Goal: Task Accomplishment & Management: Manage account settings

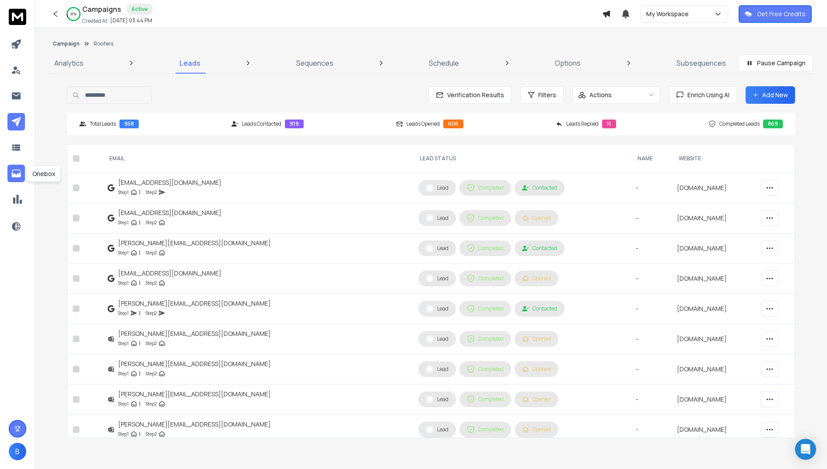
click at [14, 177] on icon at bounding box center [16, 173] width 11 height 11
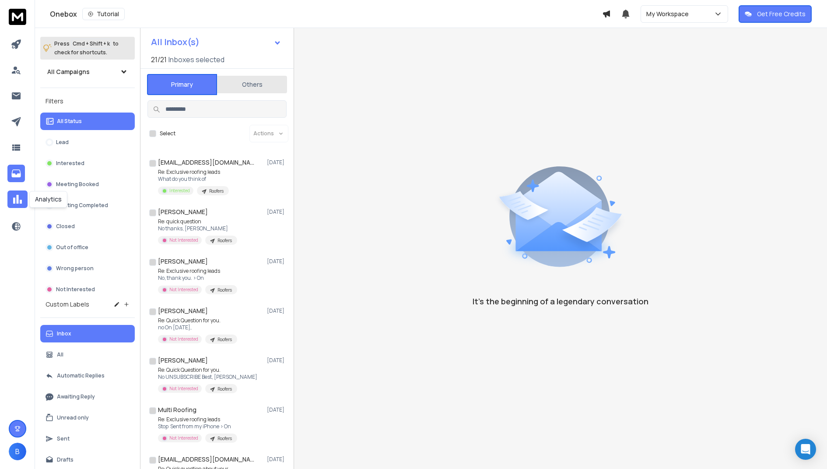
click at [10, 195] on link at bounding box center [17, 199] width 20 height 20
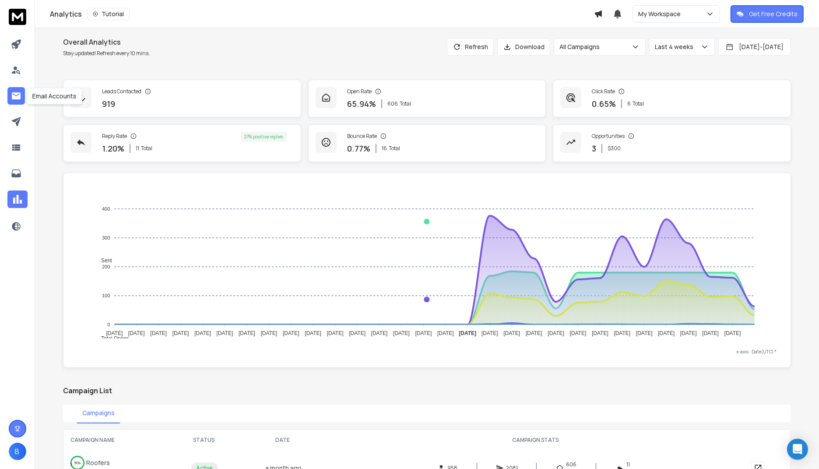
click at [16, 96] on icon at bounding box center [16, 95] width 9 height 7
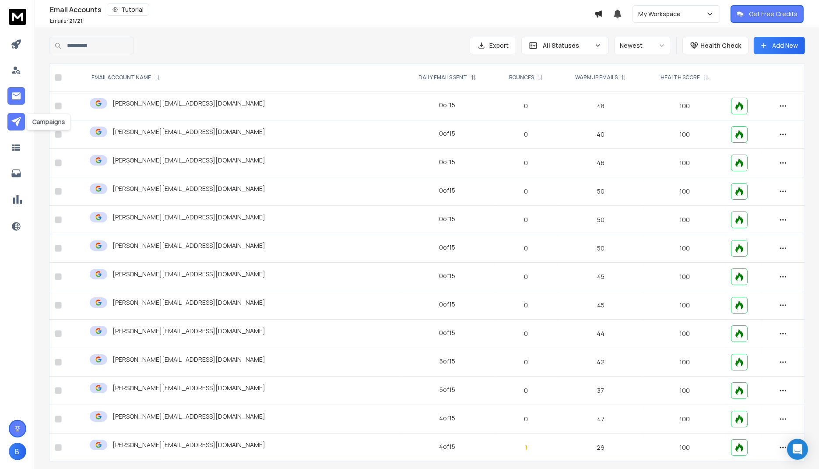
click at [21, 121] on icon at bounding box center [16, 121] width 11 height 11
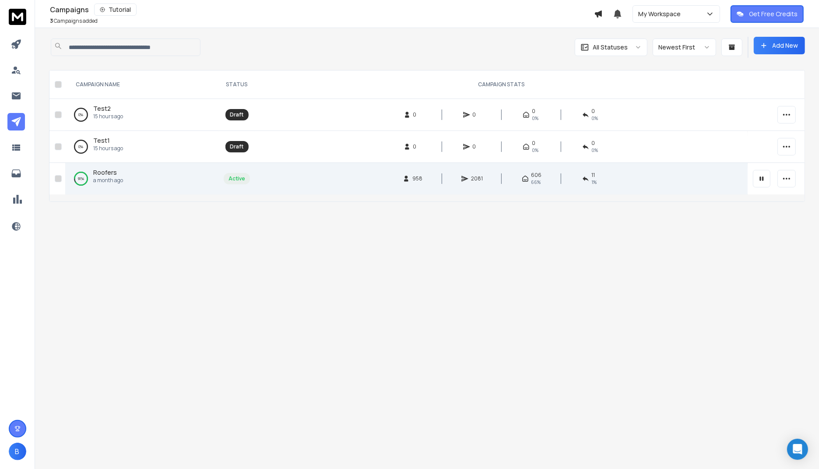
click at [342, 182] on div "958 2081 606 66 % 11 1 %" at bounding box center [501, 179] width 482 height 14
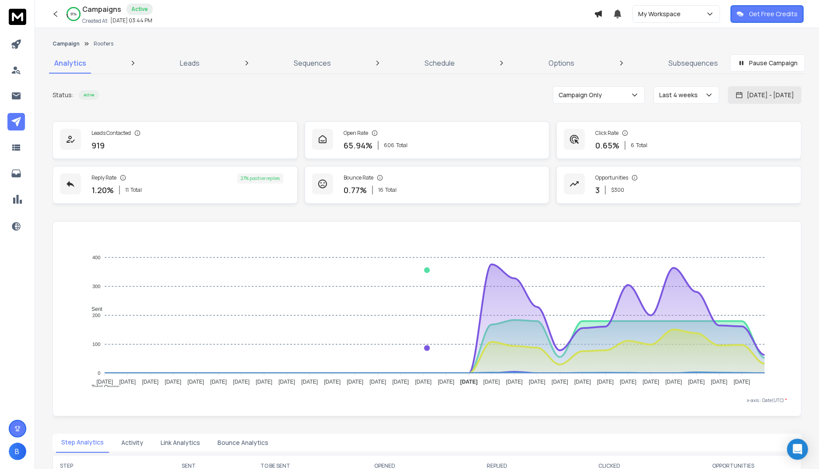
click at [769, 93] on button "[DATE] - [DATE]" at bounding box center [765, 95] width 74 height 18
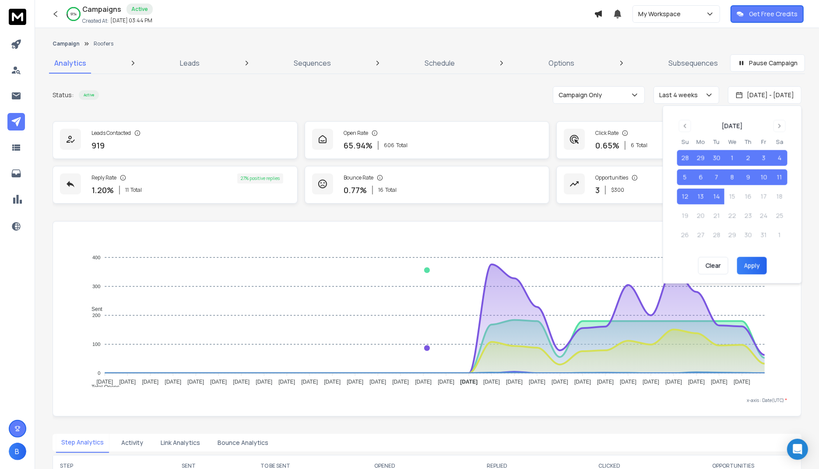
click at [703, 193] on button "13" at bounding box center [701, 197] width 16 height 16
click at [702, 201] on button "13" at bounding box center [701, 197] width 16 height 16
click at [760, 264] on button "Apply" at bounding box center [752, 266] width 30 height 18
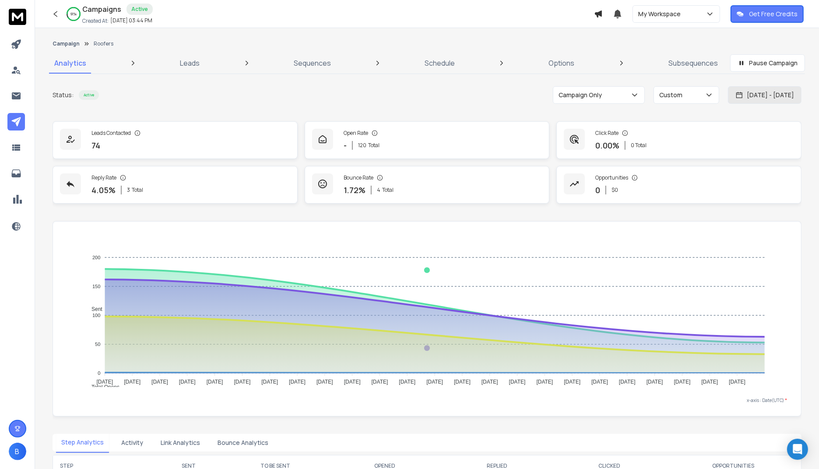
click at [747, 94] on button "[DATE] - [DATE]" at bounding box center [765, 95] width 74 height 18
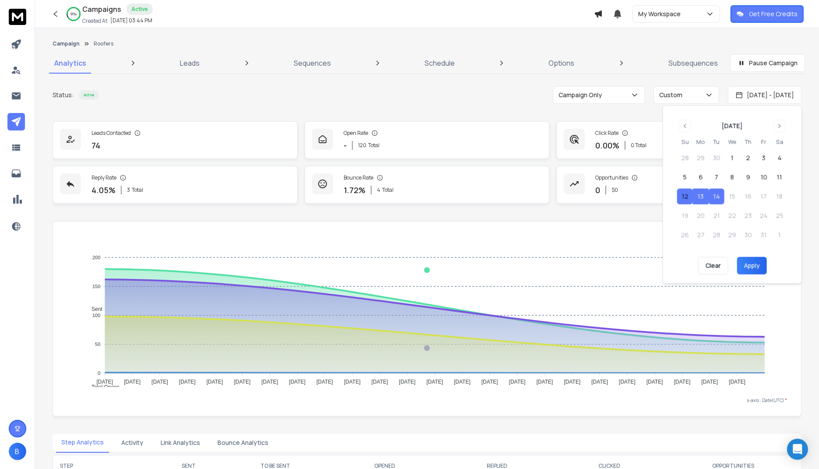
click at [684, 198] on button "12" at bounding box center [685, 197] width 16 height 16
click at [749, 262] on button "Apply" at bounding box center [752, 266] width 30 height 18
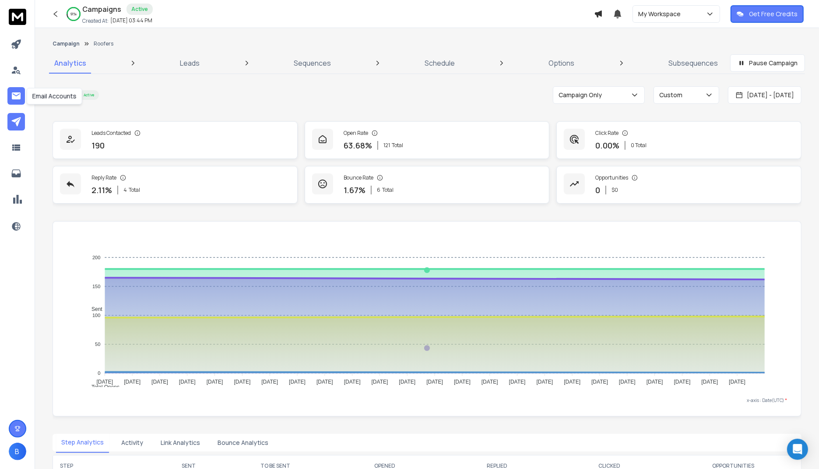
click at [13, 94] on icon at bounding box center [16, 95] width 9 height 7
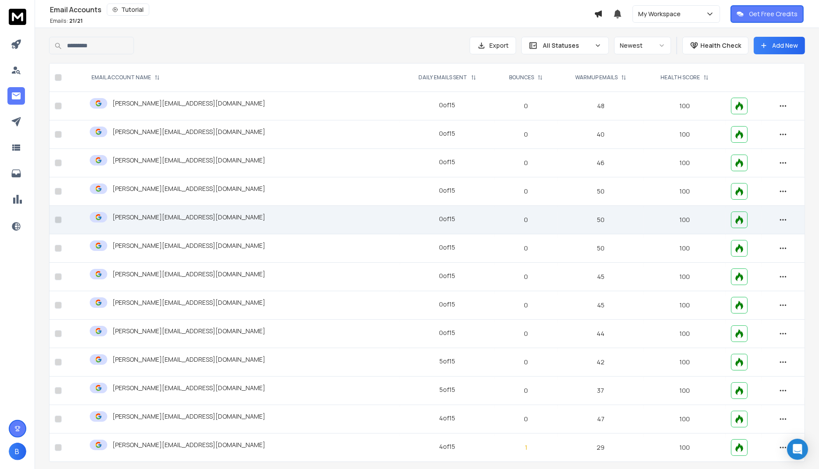
scroll to position [230, 0]
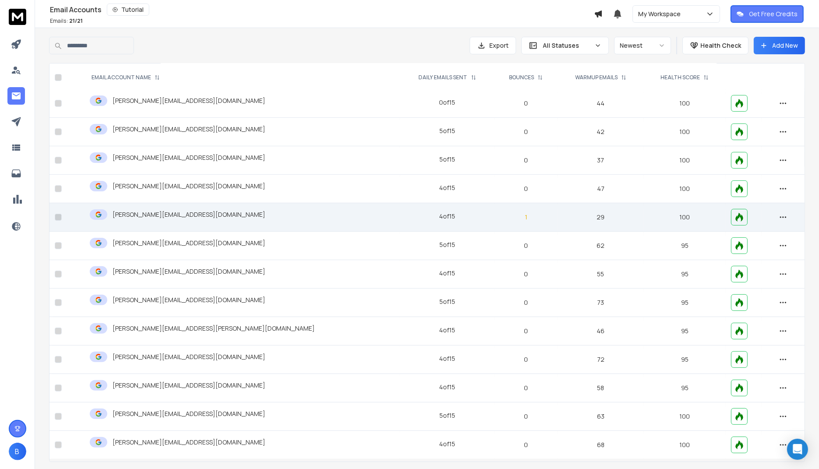
click at [495, 221] on td "1" at bounding box center [526, 217] width 63 height 28
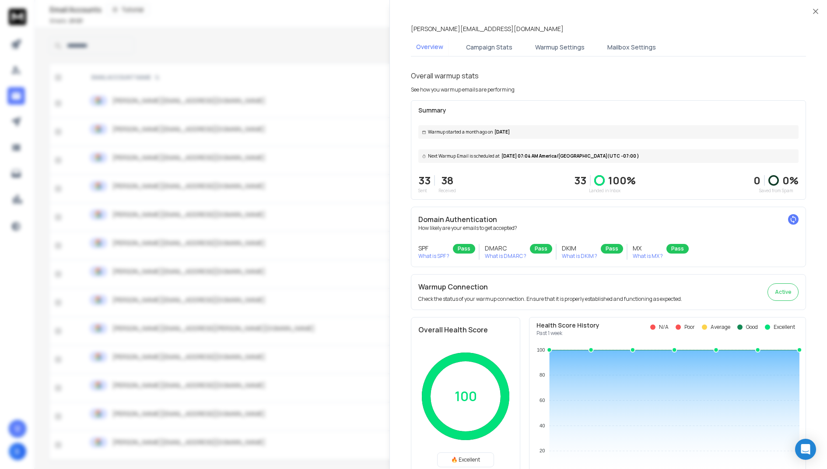
click at [328, 245] on div at bounding box center [413, 234] width 827 height 469
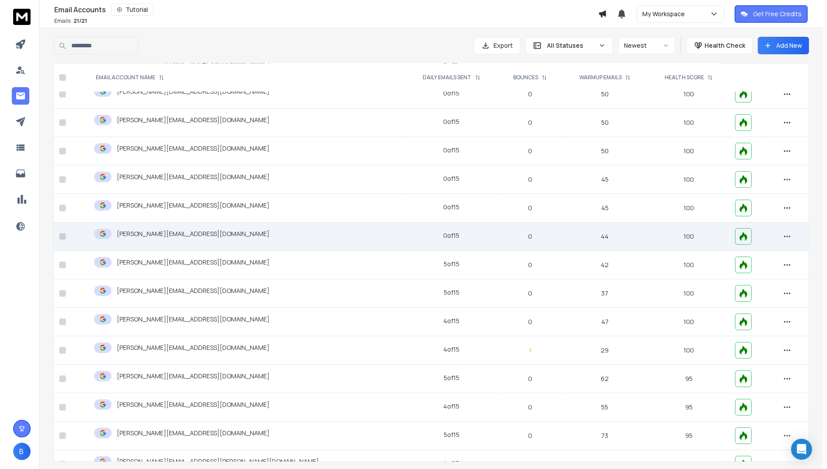
scroll to position [0, 0]
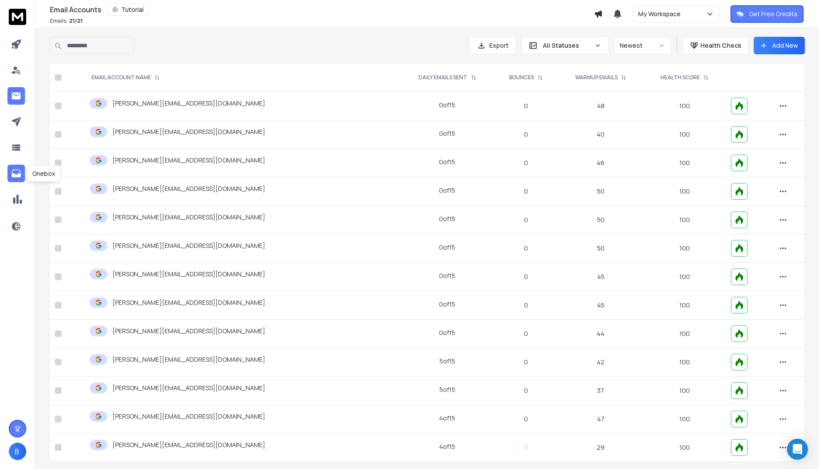
click at [17, 173] on icon at bounding box center [16, 173] width 11 height 11
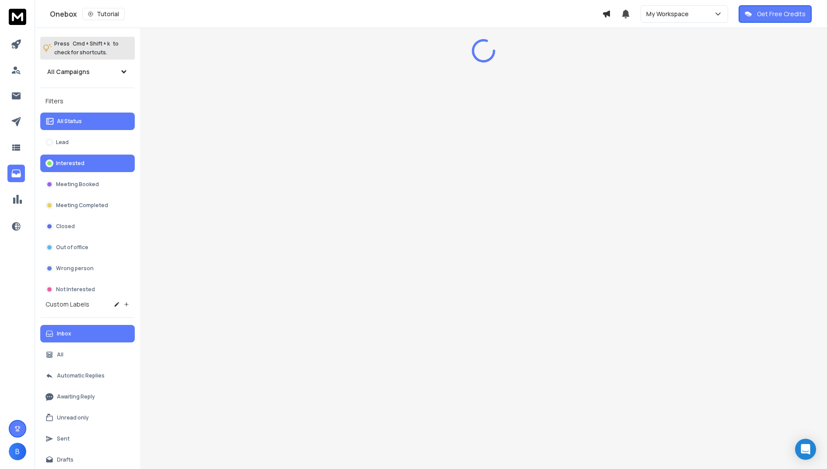
click at [77, 163] on p "Interested" at bounding box center [70, 163] width 28 height 7
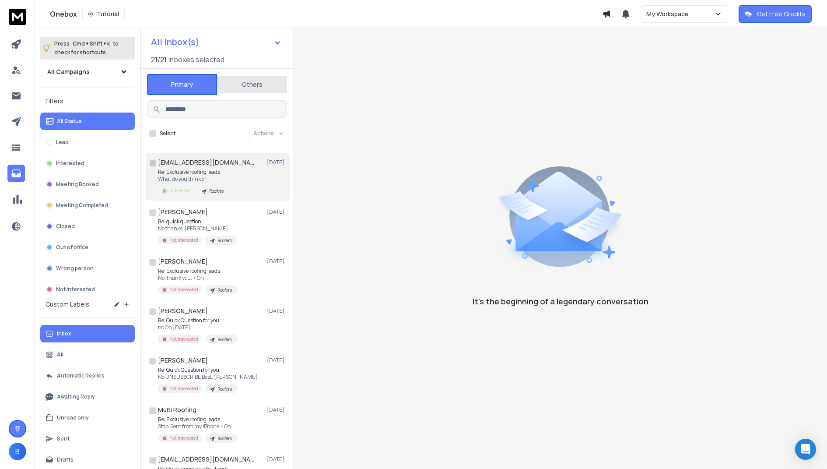
click at [193, 166] on h1 "[EMAIL_ADDRESS][DOMAIN_NAME]" at bounding box center [206, 162] width 96 height 9
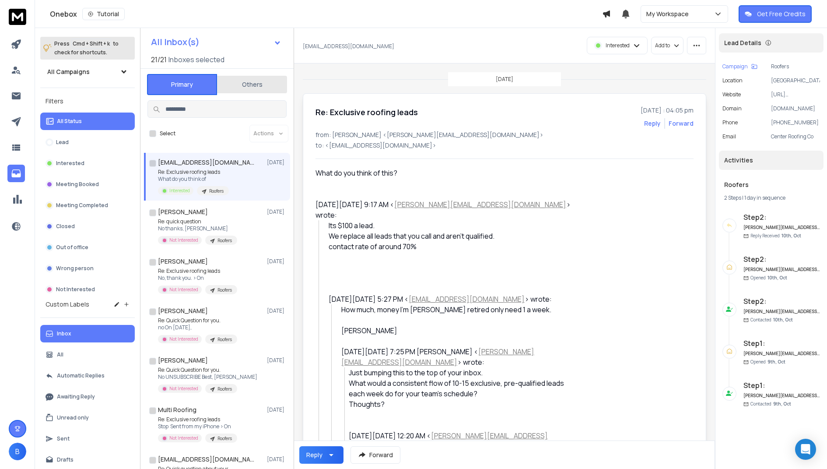
click at [313, 456] on div "Reply" at bounding box center [314, 454] width 16 height 9
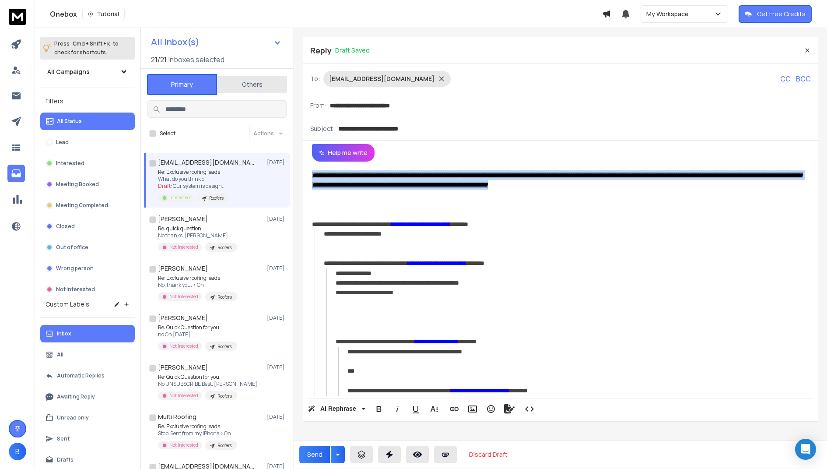
drag, startPoint x: 660, startPoint y: 186, endPoint x: 265, endPoint y: 170, distance: 395.6
click at [265, 170] on div "All Inbox(s) 21 / 21 Inboxes selected Primary Others Select Actions sunlitebob@…" at bounding box center [483, 262] width 687 height 469
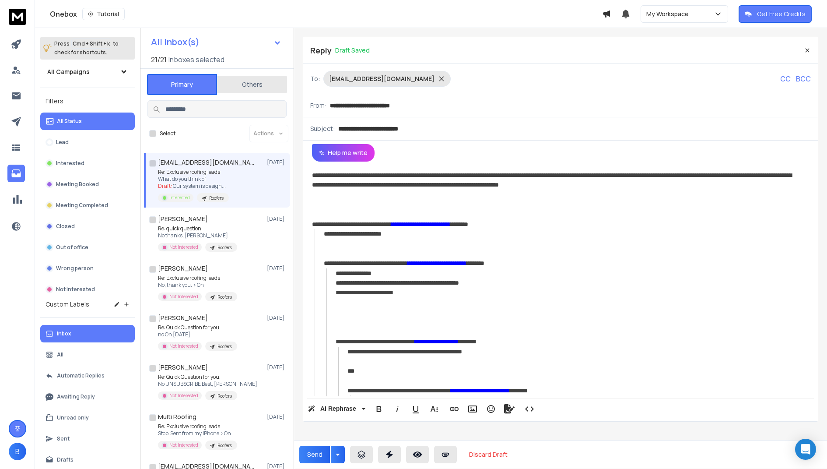
click at [312, 452] on button "Send" at bounding box center [314, 455] width 31 height 18
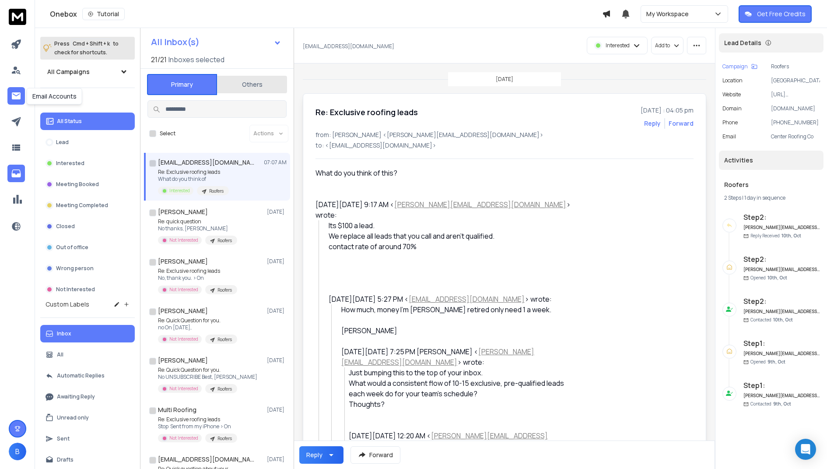
click at [9, 96] on link at bounding box center [16, 96] width 18 height 18
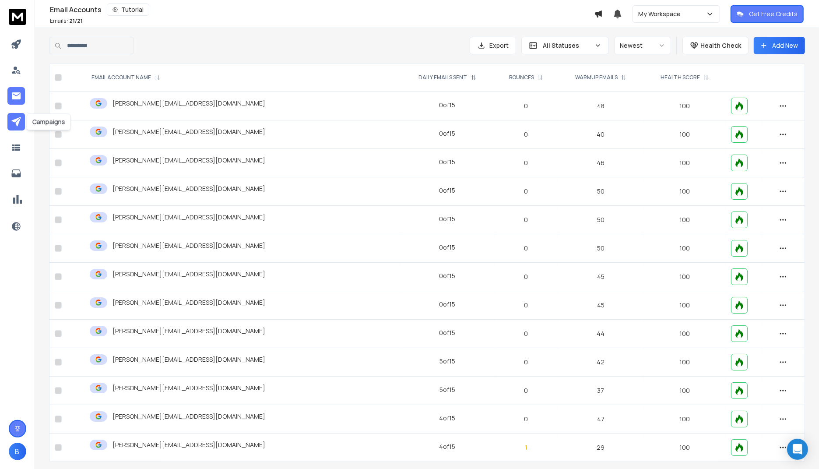
click at [8, 118] on link at bounding box center [16, 122] width 18 height 18
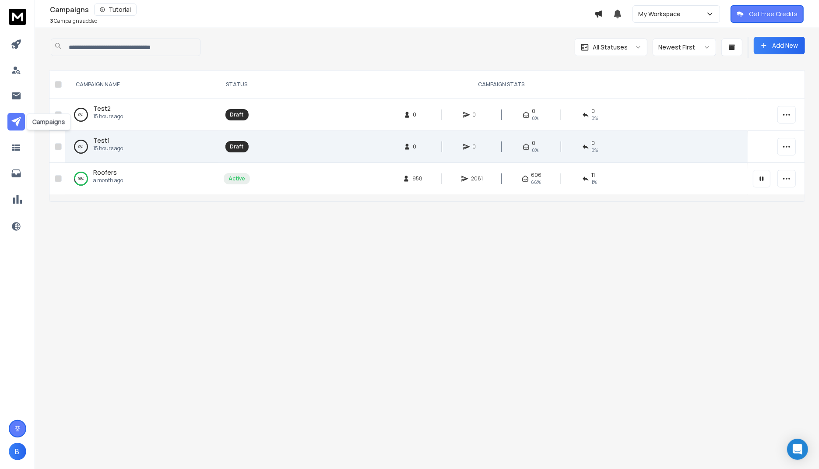
click at [184, 143] on div "0 % Test1 15 hours ago" at bounding box center [142, 146] width 136 height 21
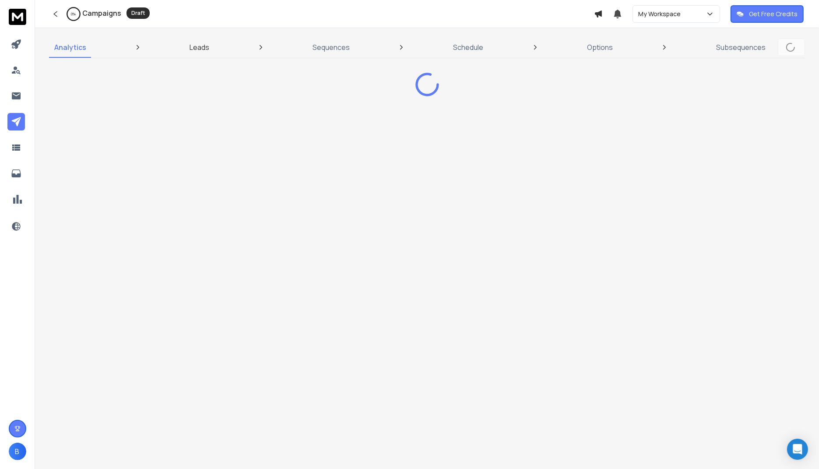
click at [207, 45] on p "Leads" at bounding box center [200, 47] width 20 height 11
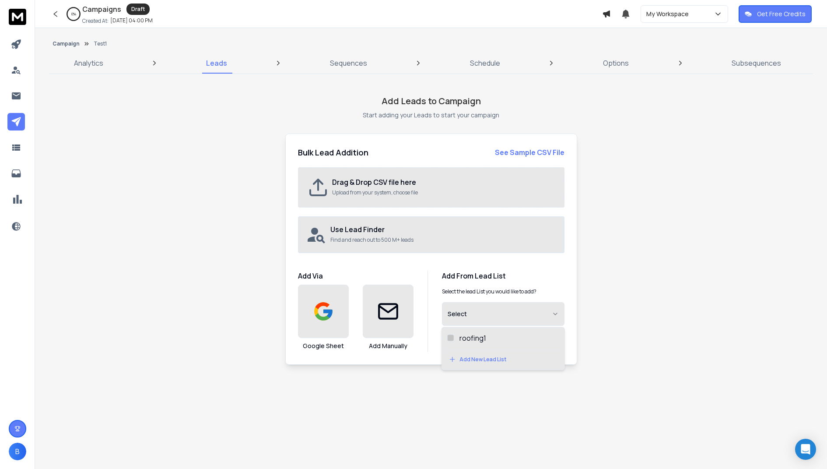
click at [488, 309] on button "Select" at bounding box center [503, 314] width 123 height 24
click at [494, 309] on button "Select" at bounding box center [503, 314] width 123 height 24
click at [542, 277] on h1 "Add From Lead List" at bounding box center [503, 276] width 123 height 11
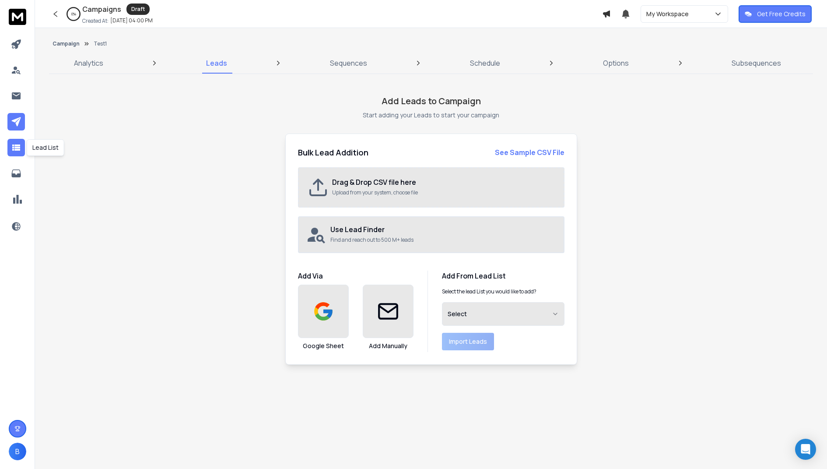
click at [16, 151] on icon at bounding box center [16, 147] width 11 height 11
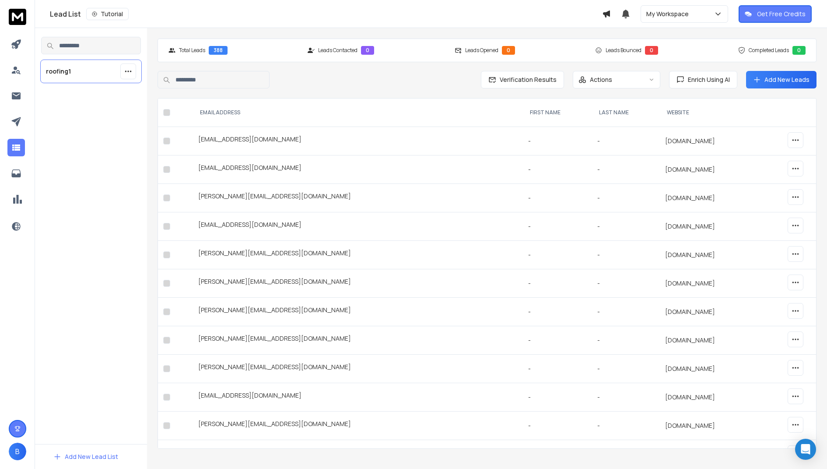
click at [130, 73] on icon "button" at bounding box center [128, 71] width 8 height 8
click at [100, 102] on p "Delete Lead List" at bounding box center [110, 103] width 48 height 9
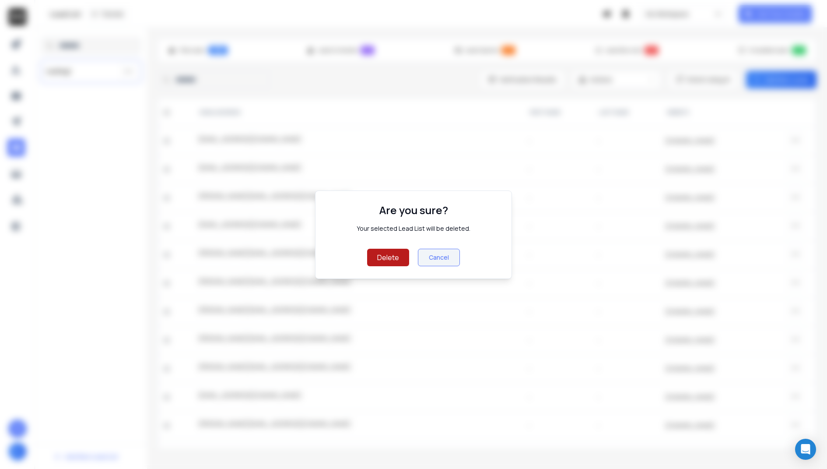
click at [390, 254] on button "Delete" at bounding box center [388, 258] width 42 height 18
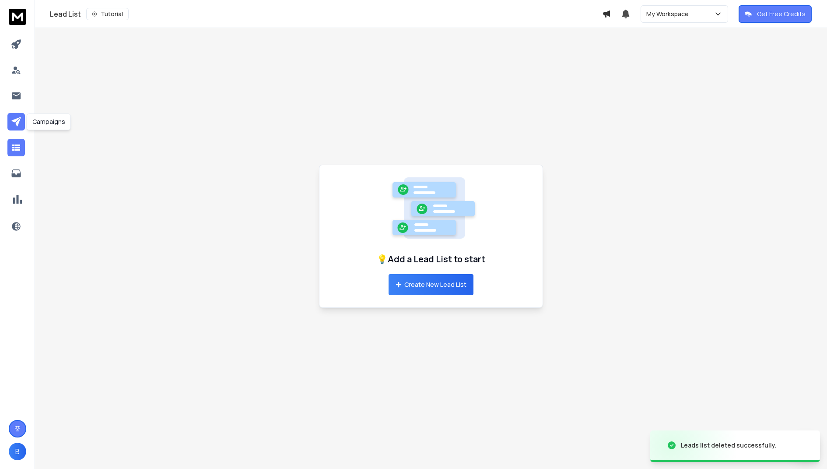
click at [20, 121] on icon at bounding box center [16, 121] width 11 height 11
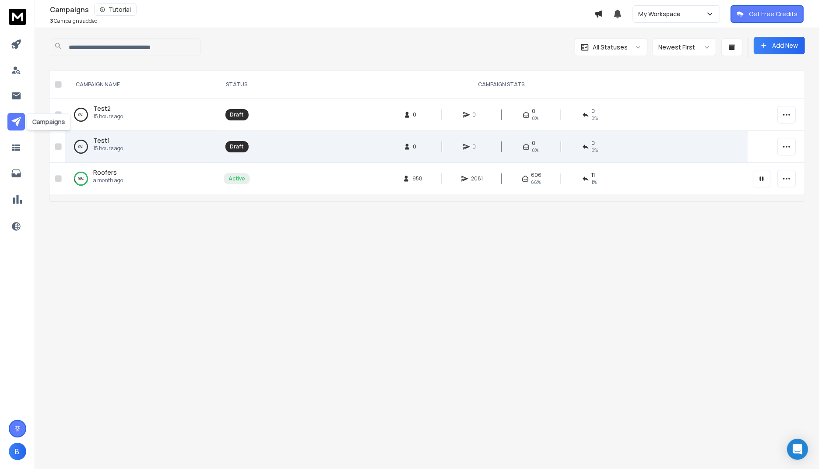
click at [141, 151] on div "0 % Test1 15 hours ago" at bounding box center [142, 146] width 136 height 21
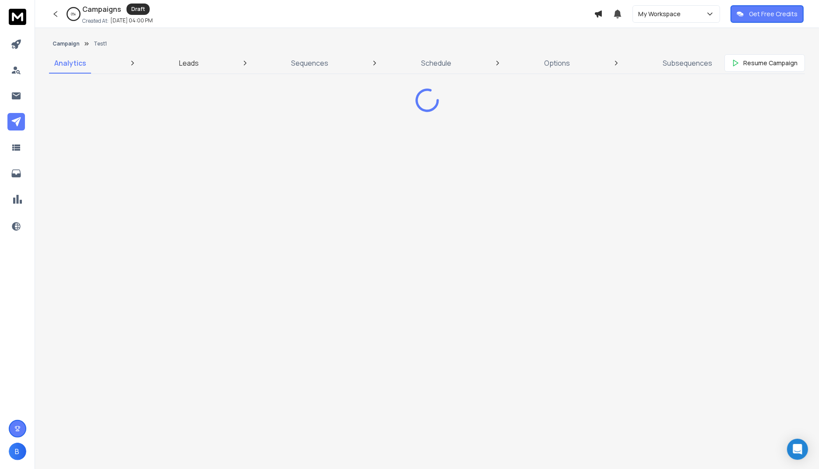
click at [184, 60] on p "Leads" at bounding box center [189, 63] width 20 height 11
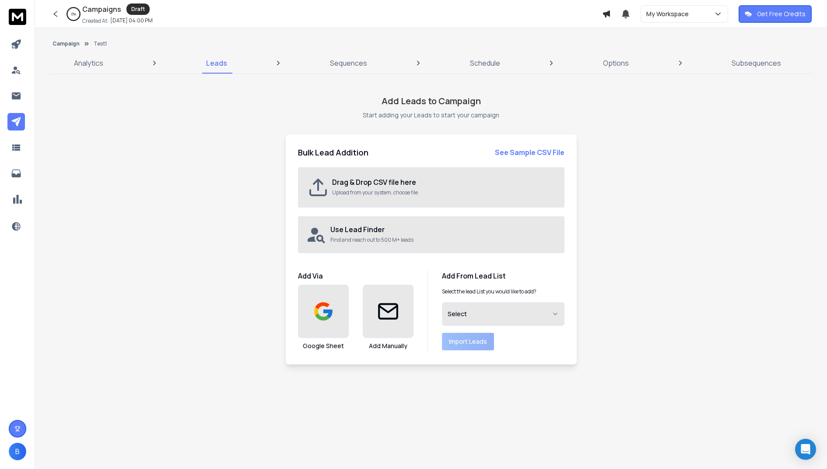
click at [383, 187] on div "Drag & Drop CSV file here Upload from your system, choose file" at bounding box center [443, 187] width 223 height 21
type input "**********"
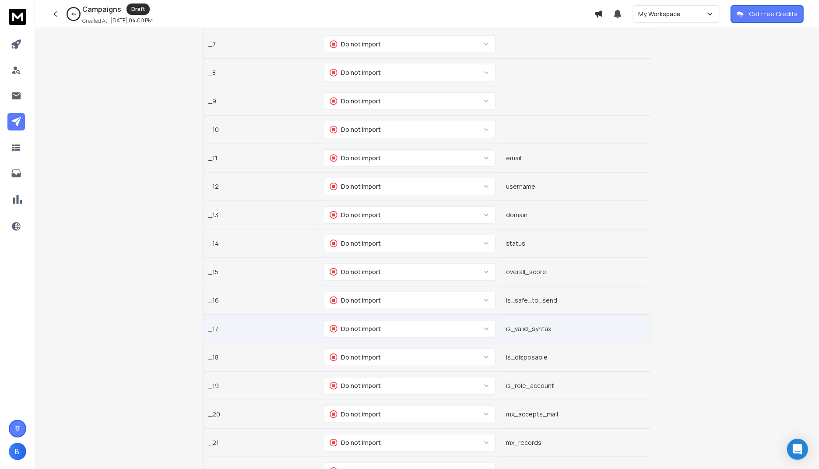
scroll to position [675, 0]
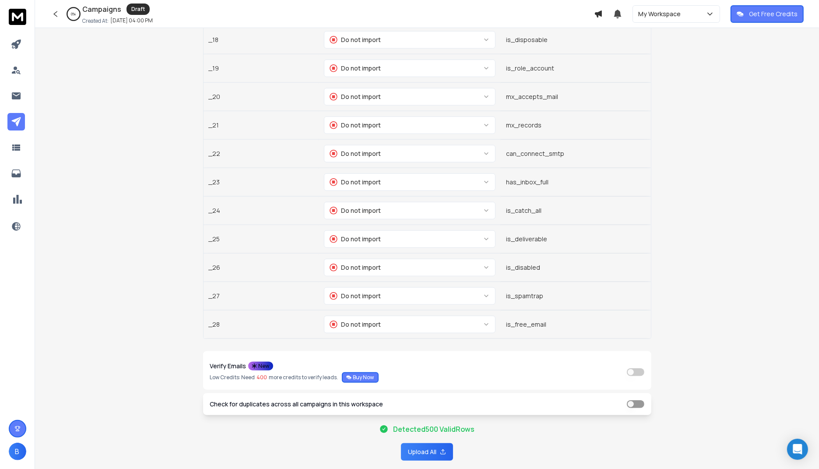
click at [638, 400] on button "Check for duplicates across all campaigns in this workspace" at bounding box center [636, 404] width 18 height 8
click at [408, 446] on button "Upload All" at bounding box center [427, 452] width 52 height 18
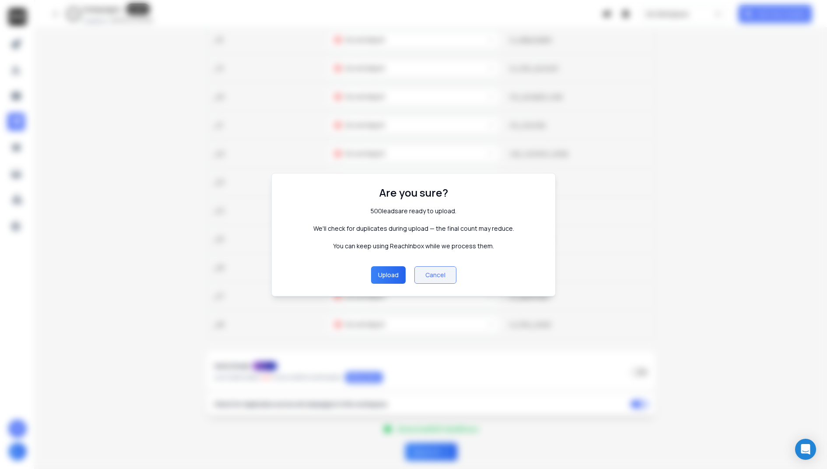
click at [390, 277] on button "Upload" at bounding box center [388, 275] width 35 height 18
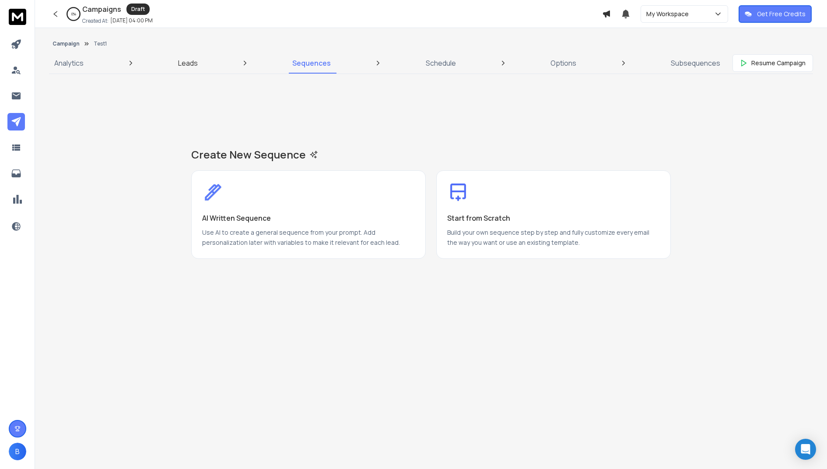
click at [192, 69] on link "Leads" at bounding box center [188, 63] width 30 height 21
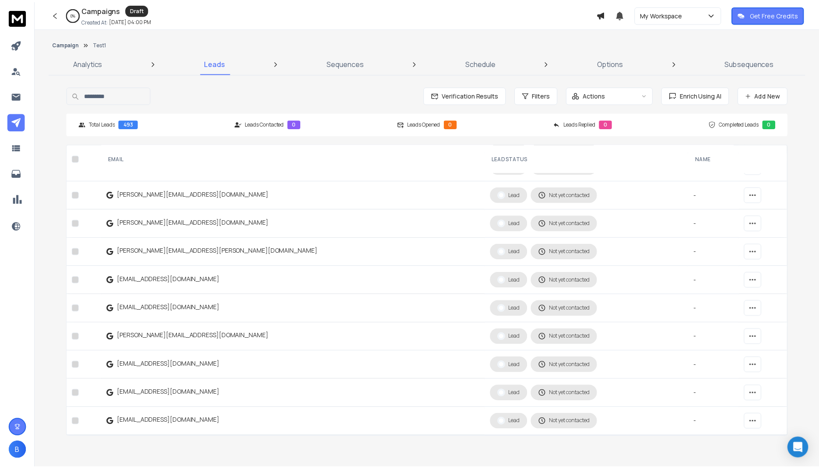
scroll to position [1155, 0]
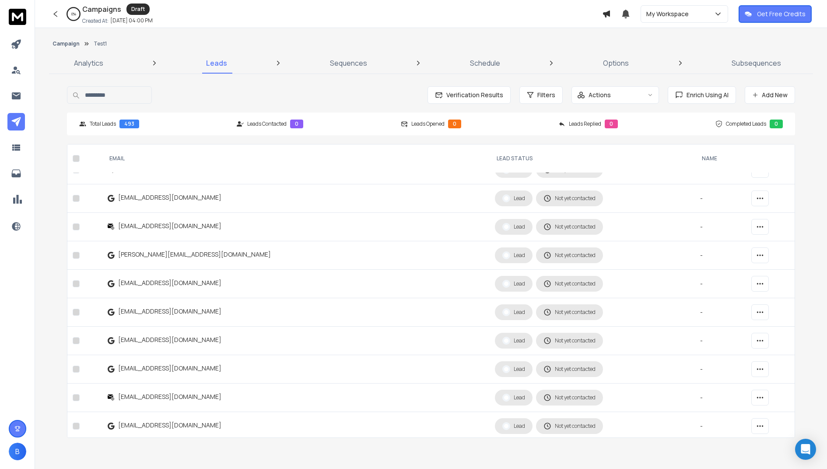
click at [73, 43] on button "Campaign" at bounding box center [66, 43] width 27 height 7
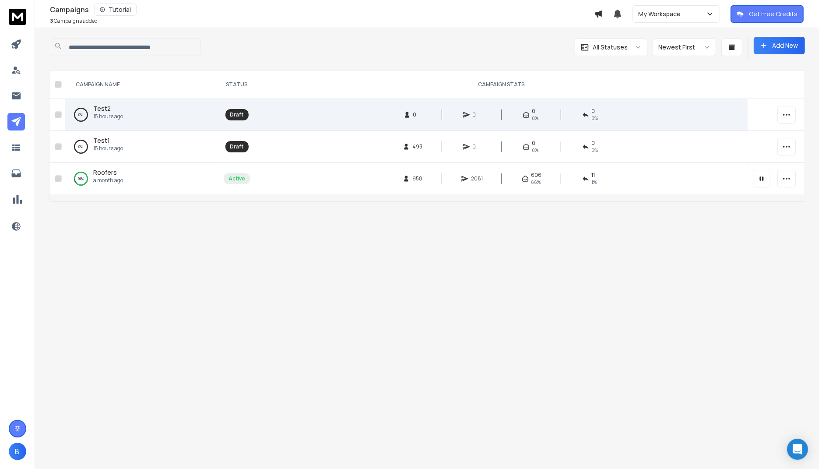
click at [168, 114] on div "0 % Test2 15 hours ago" at bounding box center [142, 114] width 136 height 21
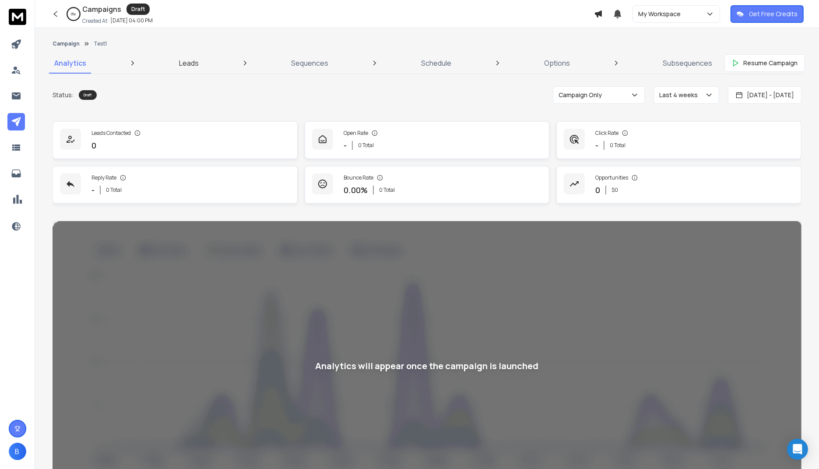
click at [193, 61] on p "Leads" at bounding box center [189, 63] width 20 height 11
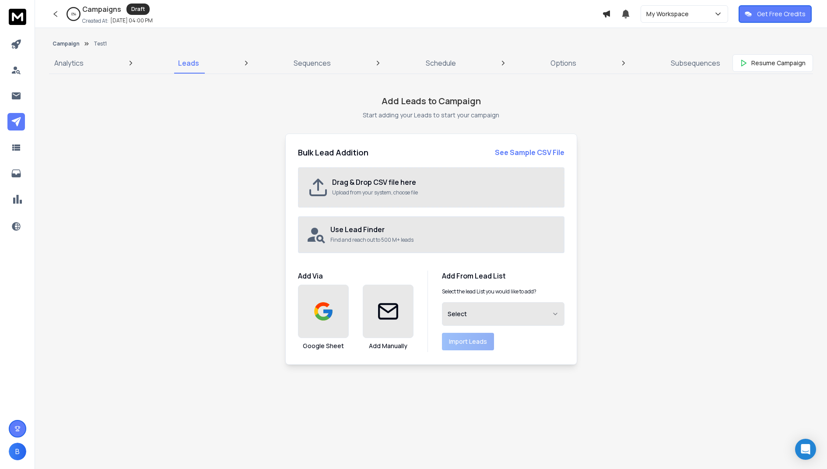
click at [406, 197] on div "Drag & Drop CSV file here Upload from your system, choose file" at bounding box center [443, 187] width 223 height 21
type input "**********"
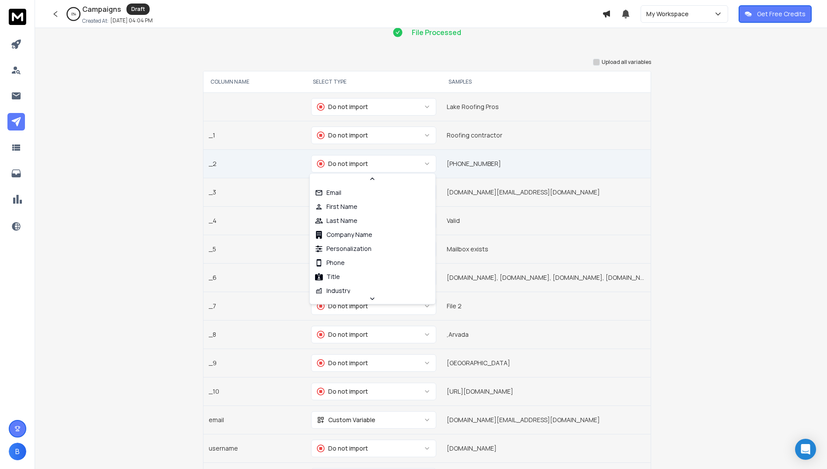
scroll to position [88, 0]
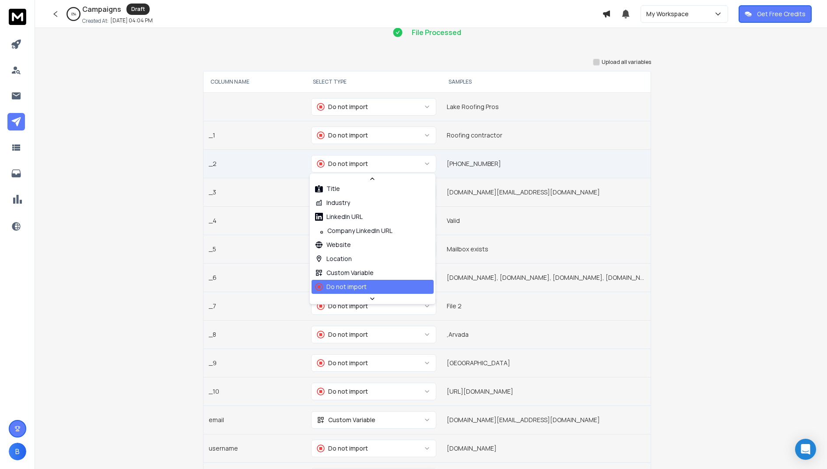
click at [404, 168] on button "Do not import" at bounding box center [373, 164] width 125 height 18
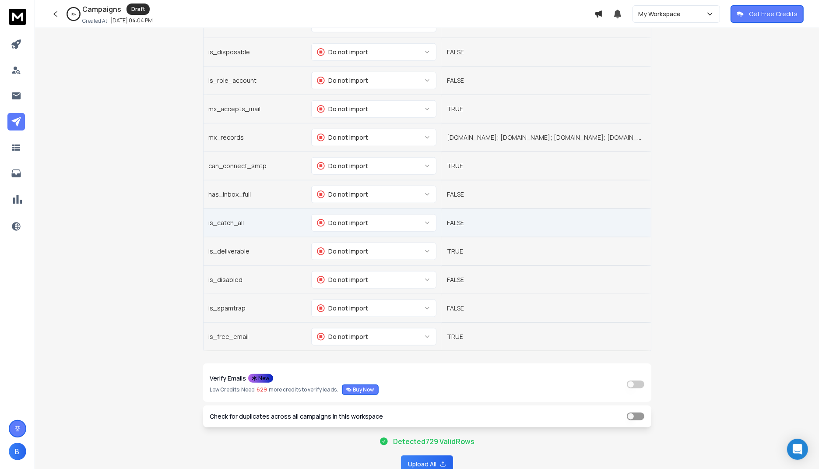
scroll to position [663, 0]
click at [639, 411] on button "Check for duplicates across all campaigns in this workspace" at bounding box center [636, 415] width 18 height 8
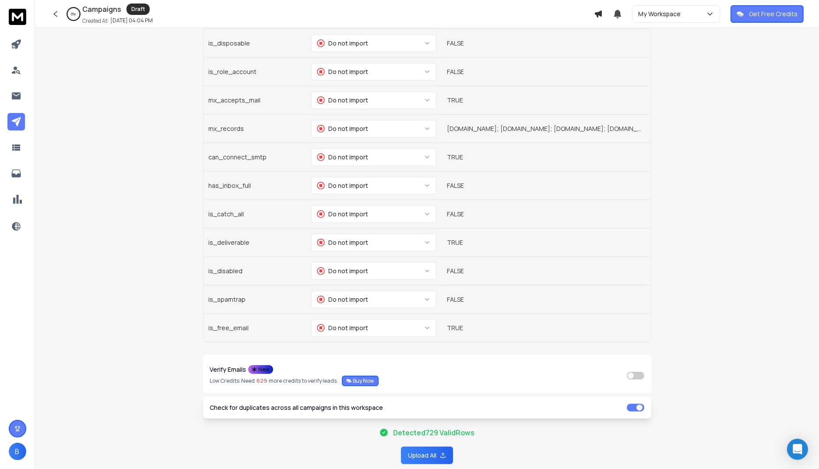
scroll to position [675, 0]
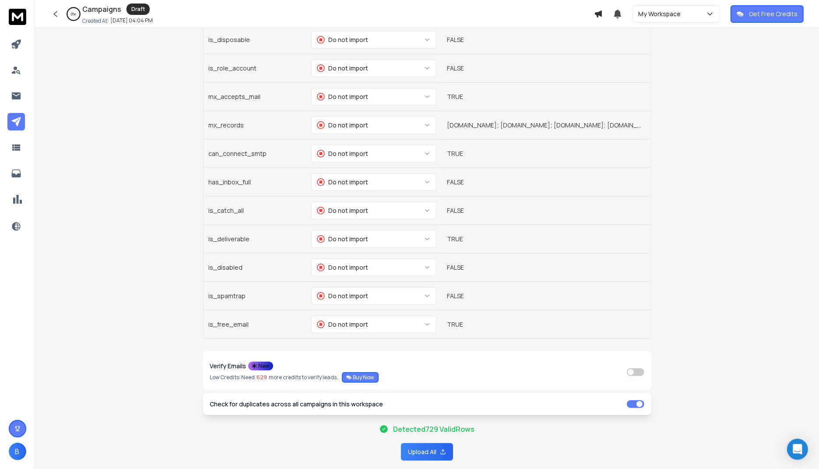
click at [428, 446] on button "Upload All" at bounding box center [427, 452] width 52 height 18
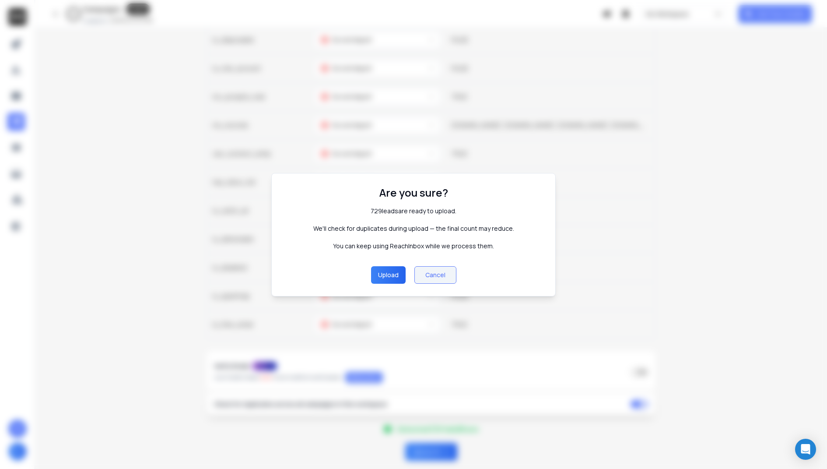
click at [383, 274] on button "Upload" at bounding box center [388, 275] width 35 height 18
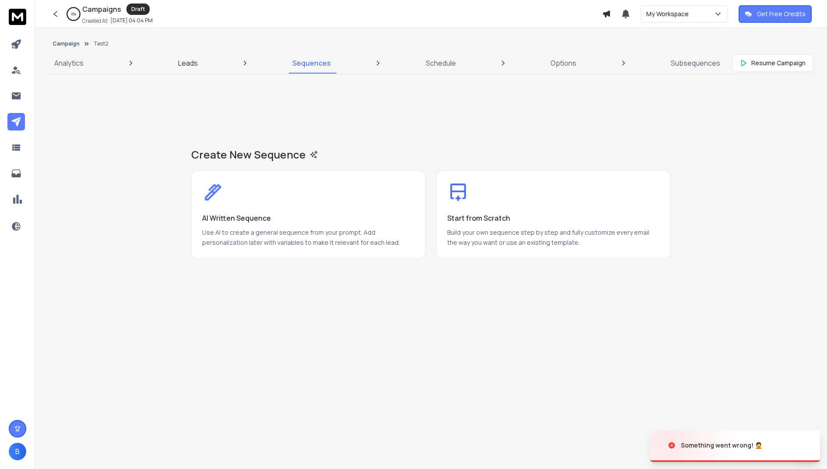
click at [190, 58] on p "Leads" at bounding box center [188, 63] width 20 height 11
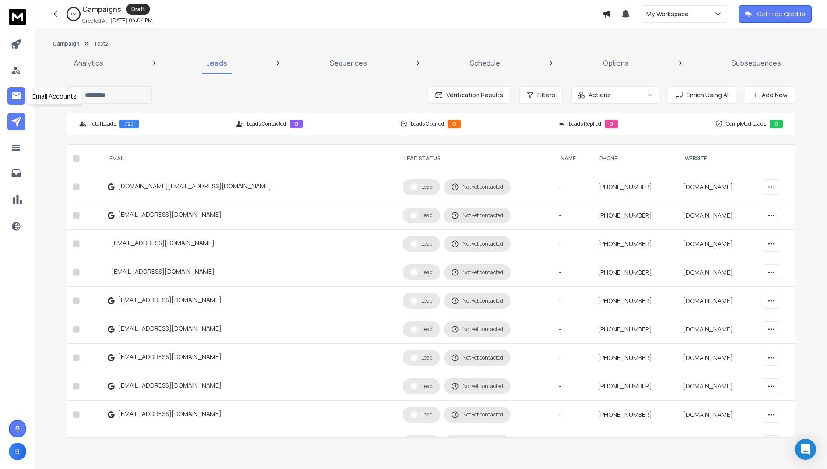
click at [16, 99] on icon at bounding box center [16, 95] width 9 height 7
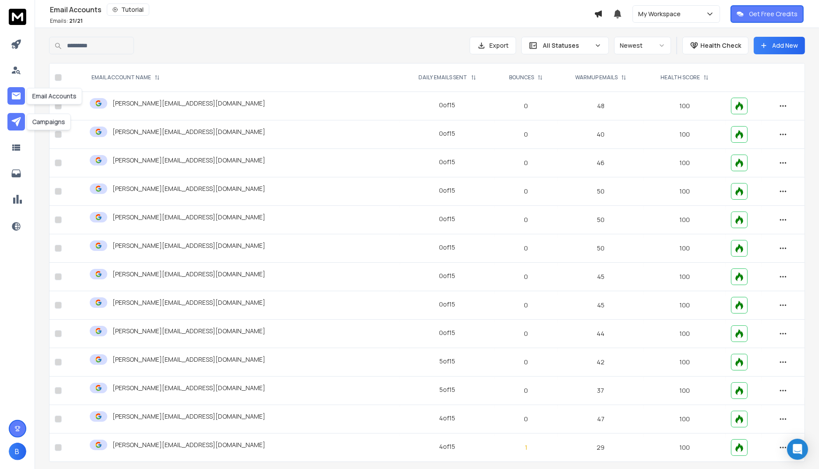
click at [10, 124] on link at bounding box center [16, 122] width 18 height 18
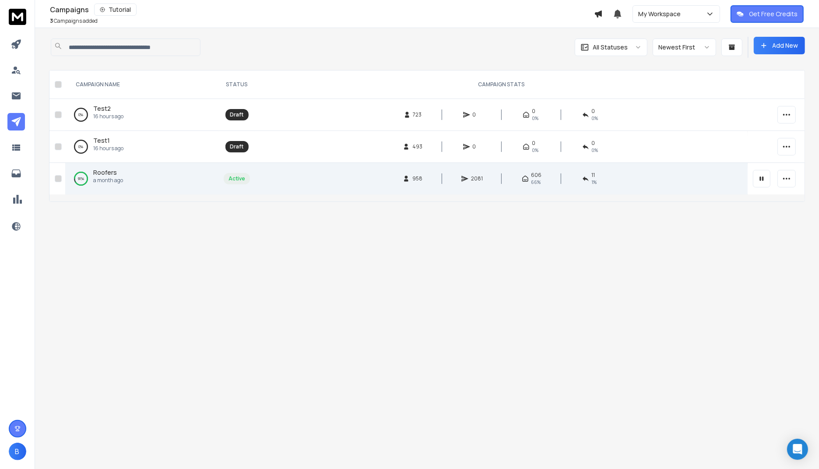
click at [174, 177] on div "91 % Roofers a month ago" at bounding box center [142, 178] width 136 height 21
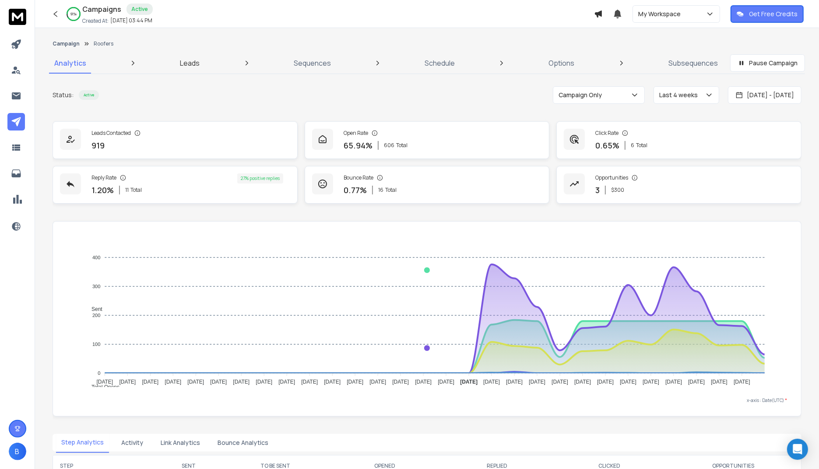
click at [203, 65] on link "Leads" at bounding box center [190, 63] width 30 height 21
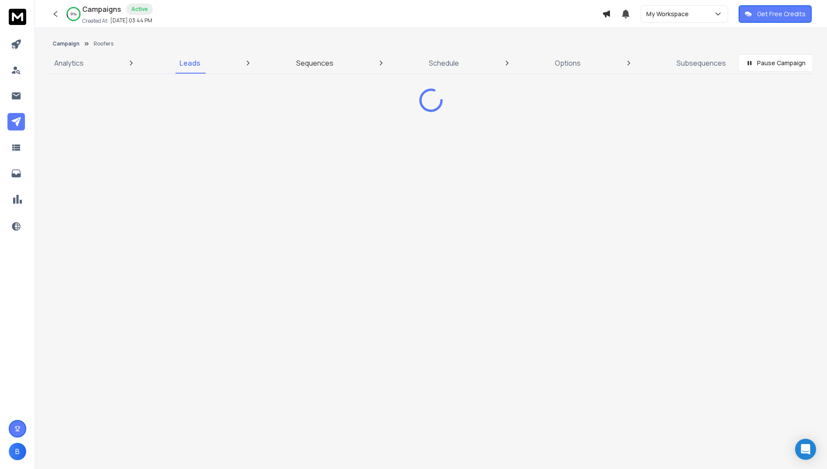
click at [313, 66] on p "Sequences" at bounding box center [314, 63] width 37 height 11
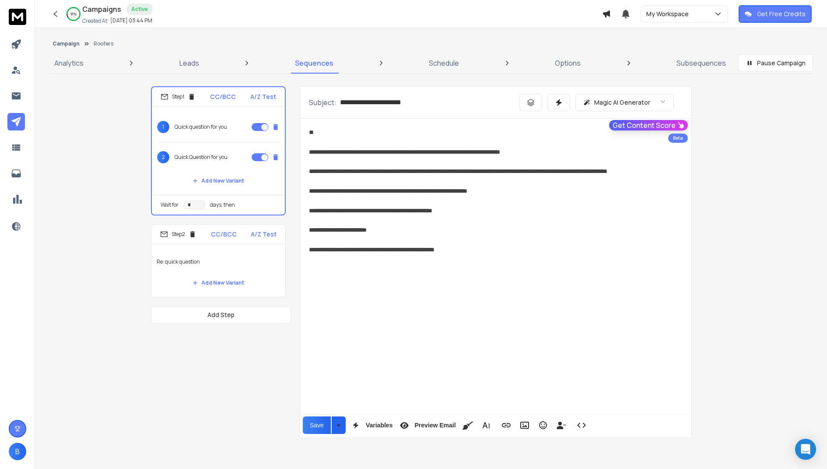
click at [199, 121] on div "1 Quick question for you" at bounding box center [192, 127] width 70 height 12
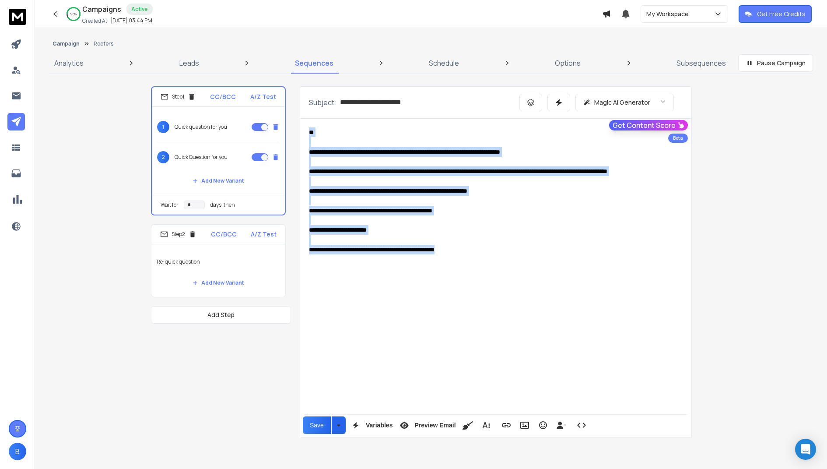
drag, startPoint x: 475, startPoint y: 264, endPoint x: 294, endPoint y: 127, distance: 227.2
click at [294, 127] on div "**********" at bounding box center [431, 262] width 560 height 352
copy div "**********"
click at [204, 157] on p "Quick Question for you" at bounding box center [201, 157] width 53 height 7
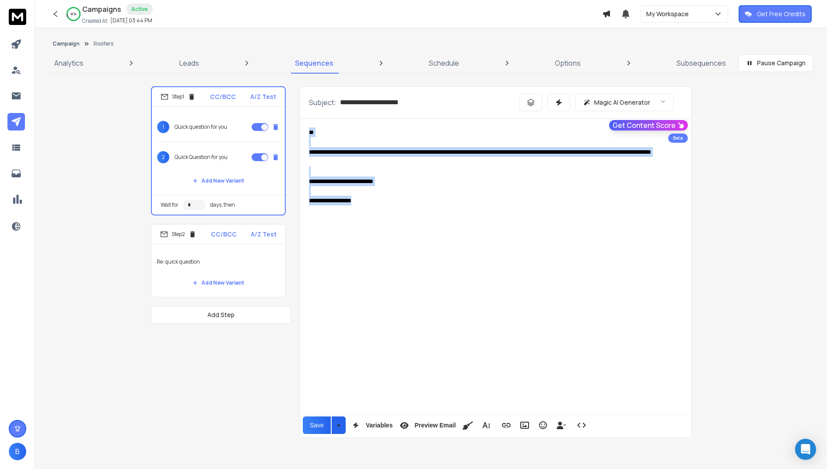
drag, startPoint x: 426, startPoint y: 211, endPoint x: 290, endPoint y: 125, distance: 160.5
click at [290, 125] on div "**********" at bounding box center [431, 262] width 560 height 352
copy div "**********"
click at [180, 265] on p "Re: quick question" at bounding box center [218, 262] width 123 height 25
type input "**********"
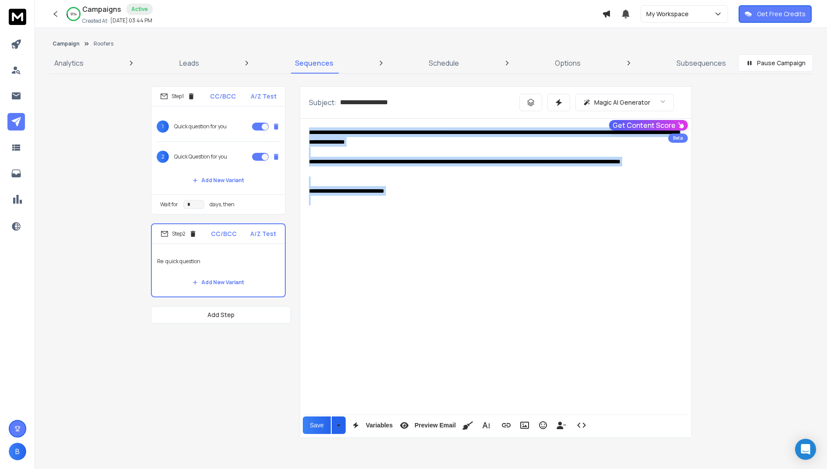
drag, startPoint x: 434, startPoint y: 211, endPoint x: 284, endPoint y: 115, distance: 178.1
click at [284, 115] on div "**********" at bounding box center [431, 262] width 560 height 352
copy div "**********"
